Goal: Task Accomplishment & Management: Manage account settings

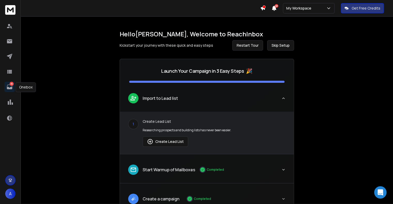
click at [5, 88] on link "30" at bounding box center [9, 87] width 10 height 10
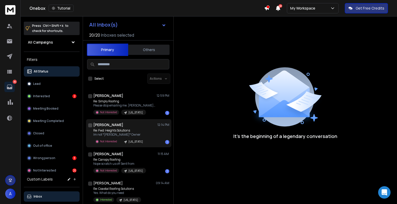
click at [119, 136] on p "Im not *[PERSON_NAME]* Owner" at bounding box center [119, 135] width 53 height 4
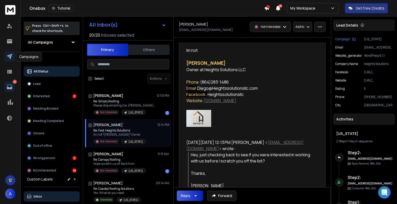
click at [10, 59] on icon at bounding box center [9, 56] width 5 height 5
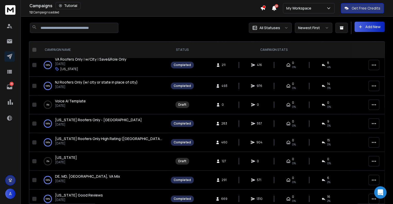
scroll to position [77, 0]
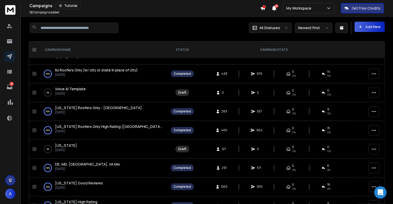
click at [106, 126] on span "[US_STATE] Roofers Only High Rating ([GEOGRAPHIC_DATA])" at bounding box center [109, 126] width 108 height 5
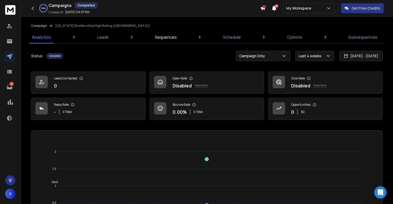
click at [162, 38] on p "Sequences" at bounding box center [166, 37] width 22 height 6
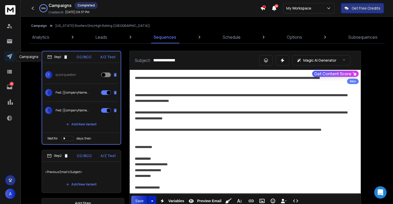
click at [10, 59] on icon at bounding box center [9, 56] width 6 height 6
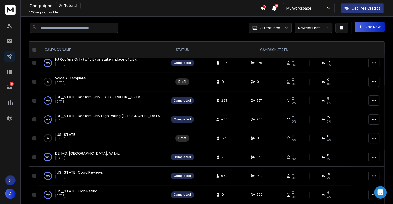
scroll to position [92, 0]
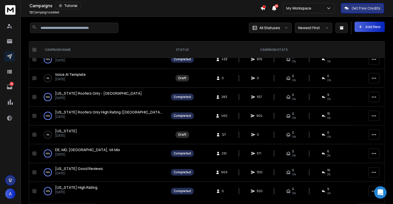
click at [84, 168] on span "[US_STATE] Good Reviews" at bounding box center [79, 168] width 48 height 5
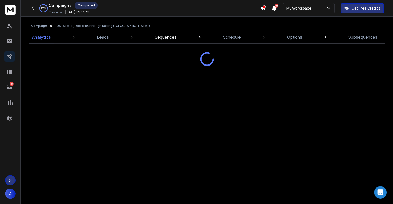
click at [168, 37] on p "Sequences" at bounding box center [166, 37] width 22 height 6
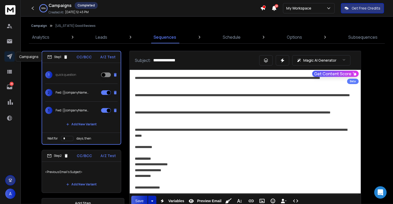
click at [11, 57] on icon at bounding box center [9, 56] width 5 height 5
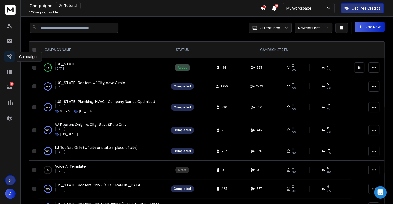
click at [74, 64] on span "[US_STATE]" at bounding box center [66, 63] width 22 height 5
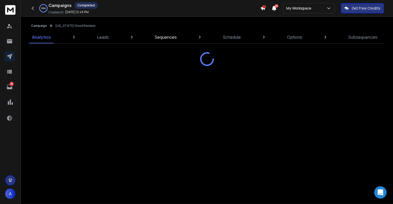
click at [160, 36] on p "Sequences" at bounding box center [166, 37] width 22 height 6
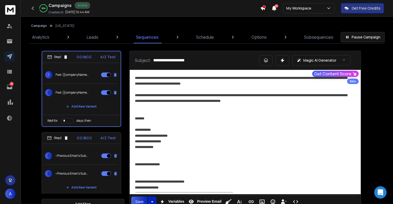
click at [75, 91] on p "Fwd: {{companyName}}" at bounding box center [72, 93] width 33 height 4
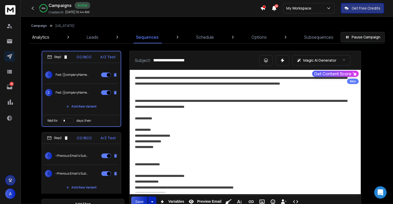
click at [43, 37] on p "Analytics" at bounding box center [40, 37] width 17 height 6
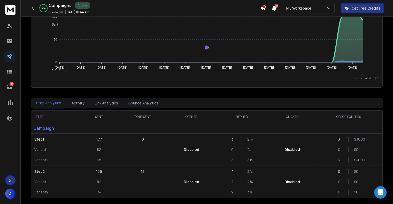
scroll to position [160, 0]
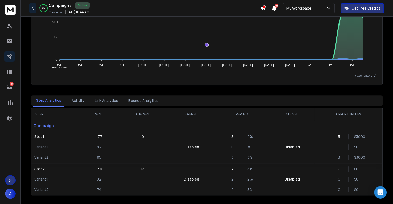
click at [32, 9] on icon at bounding box center [32, 8] width 5 height 5
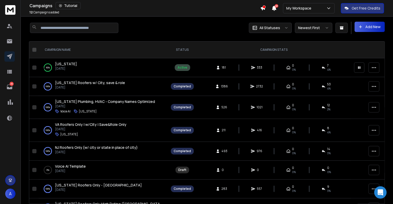
click at [74, 83] on span "[US_STATE] Roofers w/ City, save & role" at bounding box center [90, 82] width 70 height 5
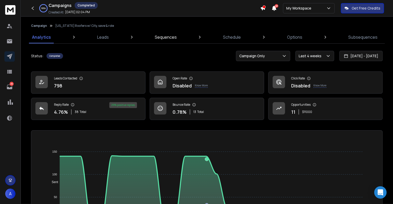
click at [165, 39] on p "Sequences" at bounding box center [166, 37] width 22 height 6
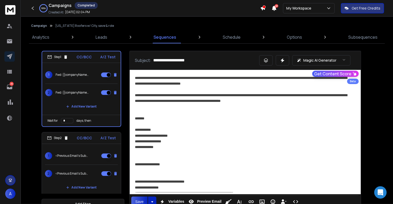
click at [62, 91] on p "Fwd: {{companyName}}" at bounding box center [72, 93] width 33 height 4
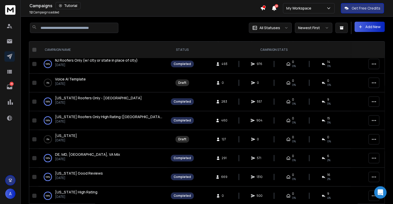
scroll to position [92, 0]
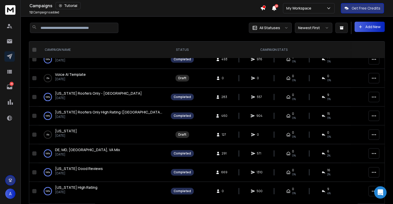
click at [84, 169] on span "[US_STATE] Good Reviews" at bounding box center [79, 168] width 48 height 5
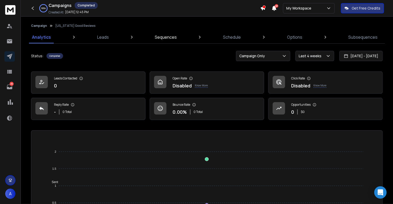
click at [170, 39] on p "Sequences" at bounding box center [166, 37] width 22 height 6
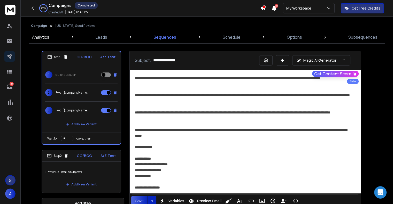
click at [45, 38] on p "Analytics" at bounding box center [40, 37] width 17 height 6
